Goal: Navigation & Orientation: Find specific page/section

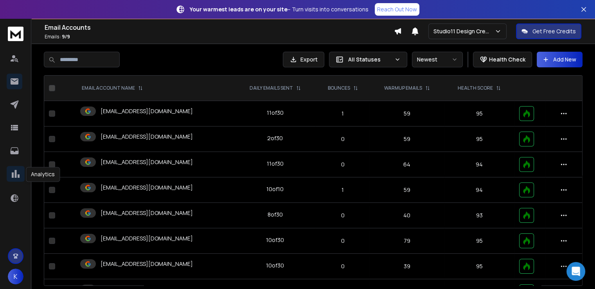
click at [14, 176] on icon at bounding box center [16, 174] width 12 height 12
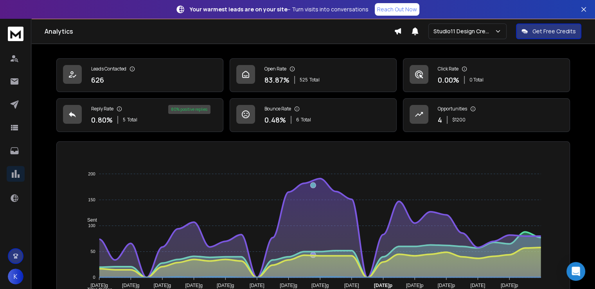
scroll to position [117, 0]
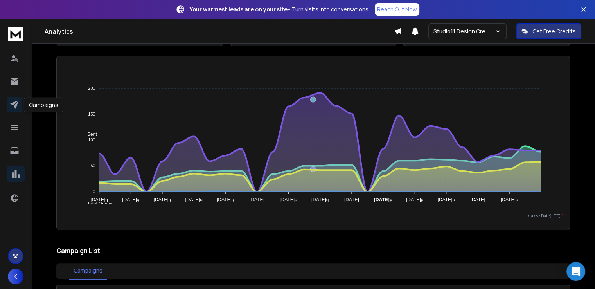
click at [10, 108] on icon at bounding box center [14, 104] width 9 height 9
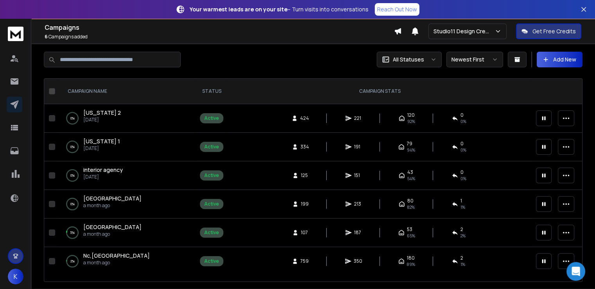
click at [108, 122] on div "0 % [US_STATE] 2[DATE]o" at bounding box center [126, 118] width 121 height 19
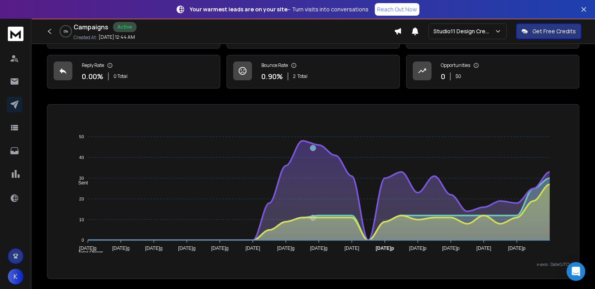
scroll to position [3, 0]
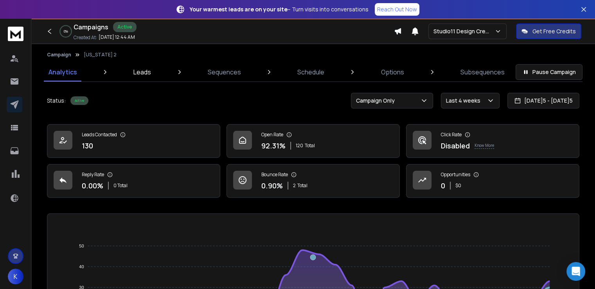
click at [150, 73] on p "Leads" at bounding box center [142, 71] width 18 height 9
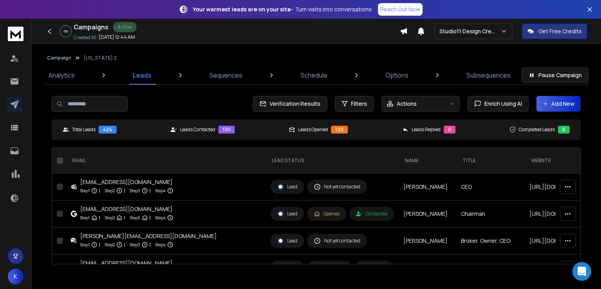
click at [13, 35] on img at bounding box center [16, 34] width 16 height 14
